Goal: Task Accomplishment & Management: Complete application form

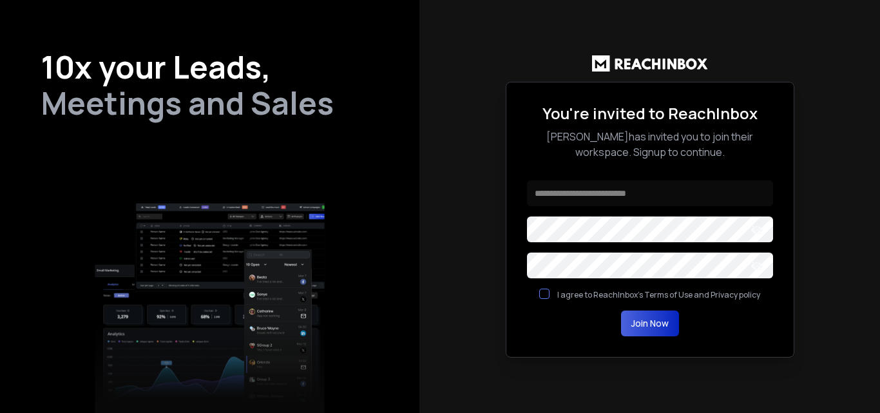
click at [549, 292] on button "I agree to ReachInbox's Terms of Use and Privacy policy" at bounding box center [544, 294] width 10 height 10
click at [650, 321] on button "Join Now" at bounding box center [650, 323] width 58 height 26
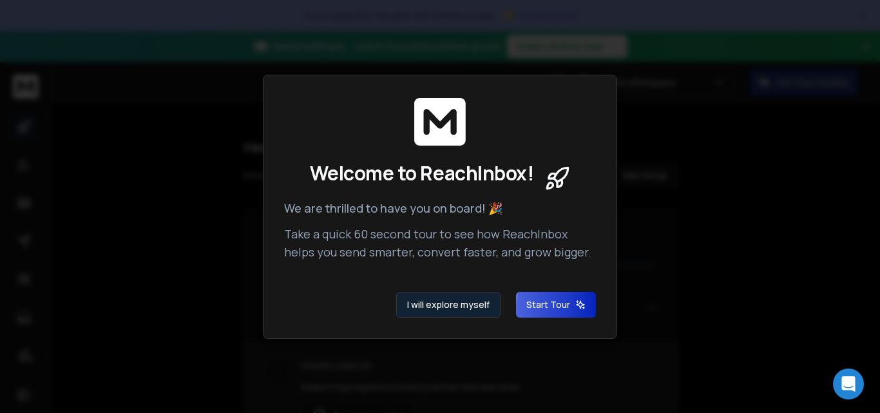
click at [457, 303] on button "I will explore myself" at bounding box center [448, 305] width 104 height 26
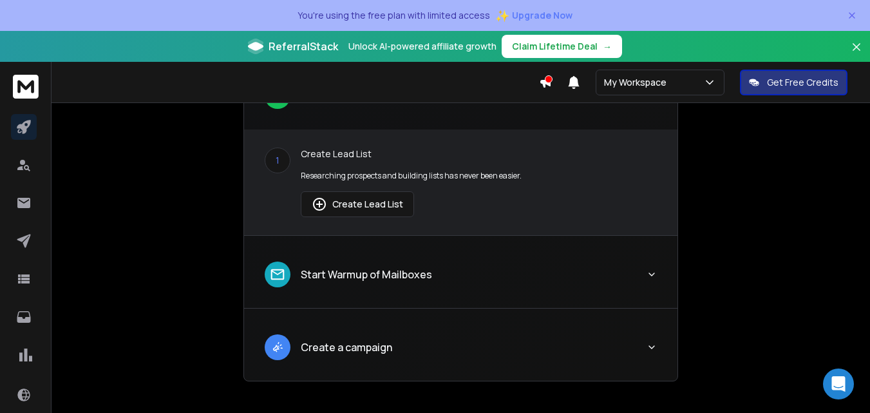
scroll to position [213, 0]
click at [553, 80] on div at bounding box center [549, 79] width 8 height 8
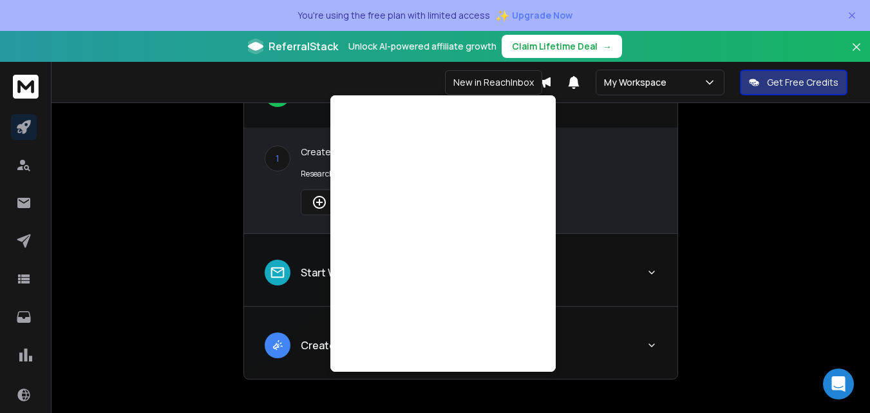
click at [551, 80] on icon at bounding box center [545, 82] width 10 height 10
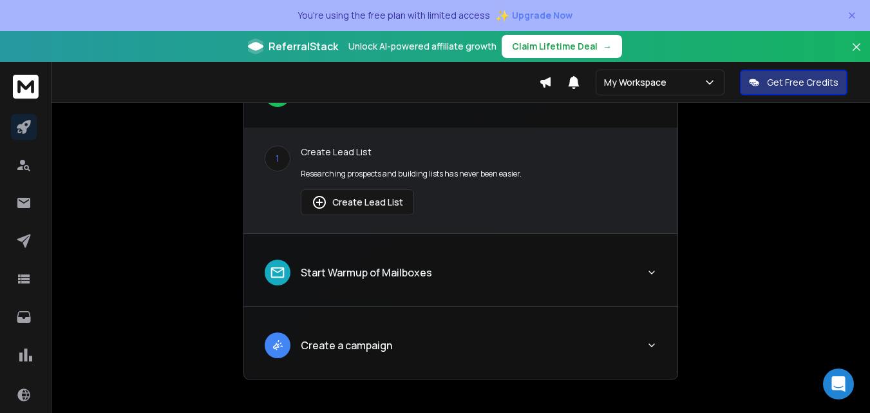
click at [784, 180] on div "Hello Abhishek , Welcome to ReachInbox Kickstart your journey with these quick …" at bounding box center [460, 151] width 777 height 497
